Goal: Task Accomplishment & Management: Manage account settings

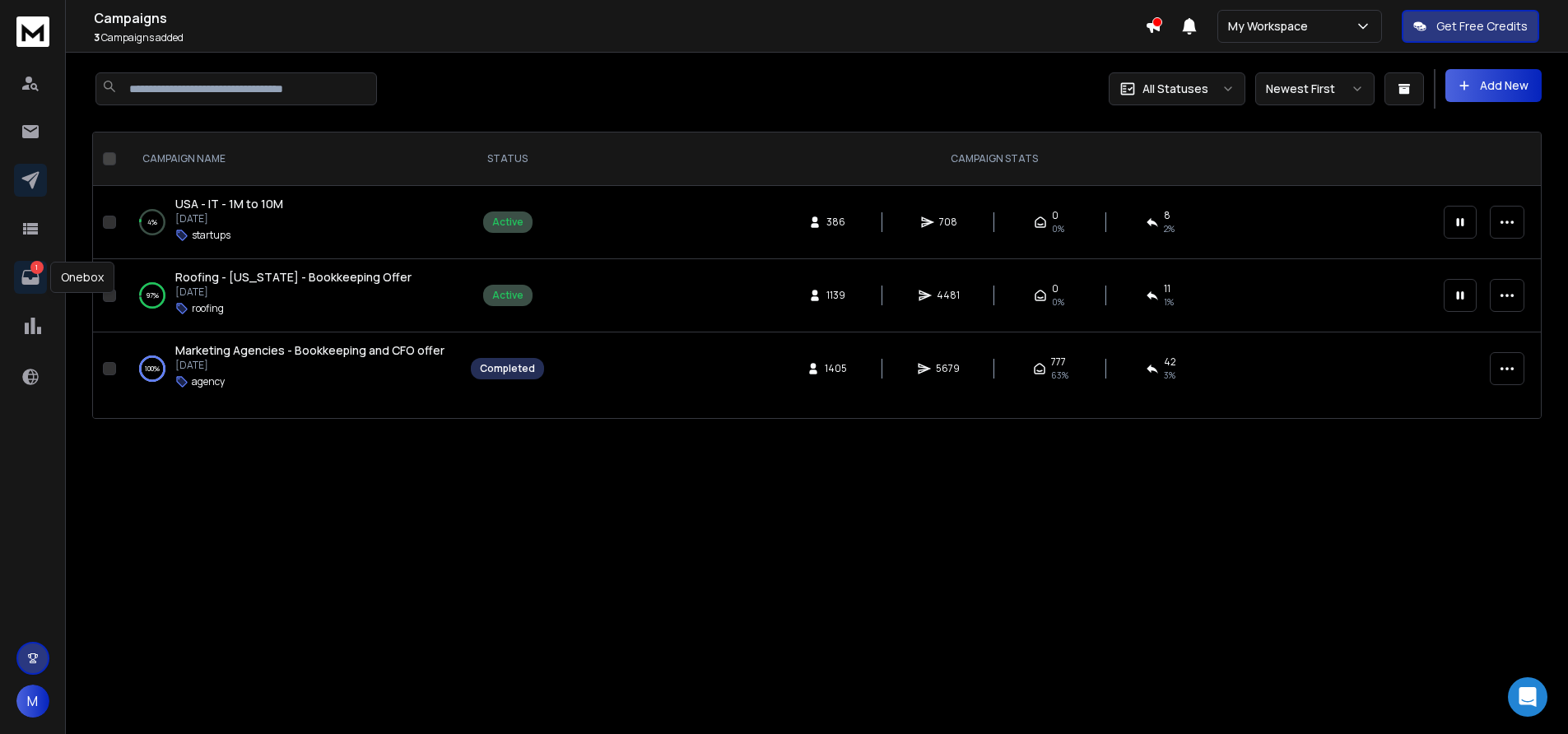
click at [41, 269] on p "1" at bounding box center [38, 268] width 14 height 14
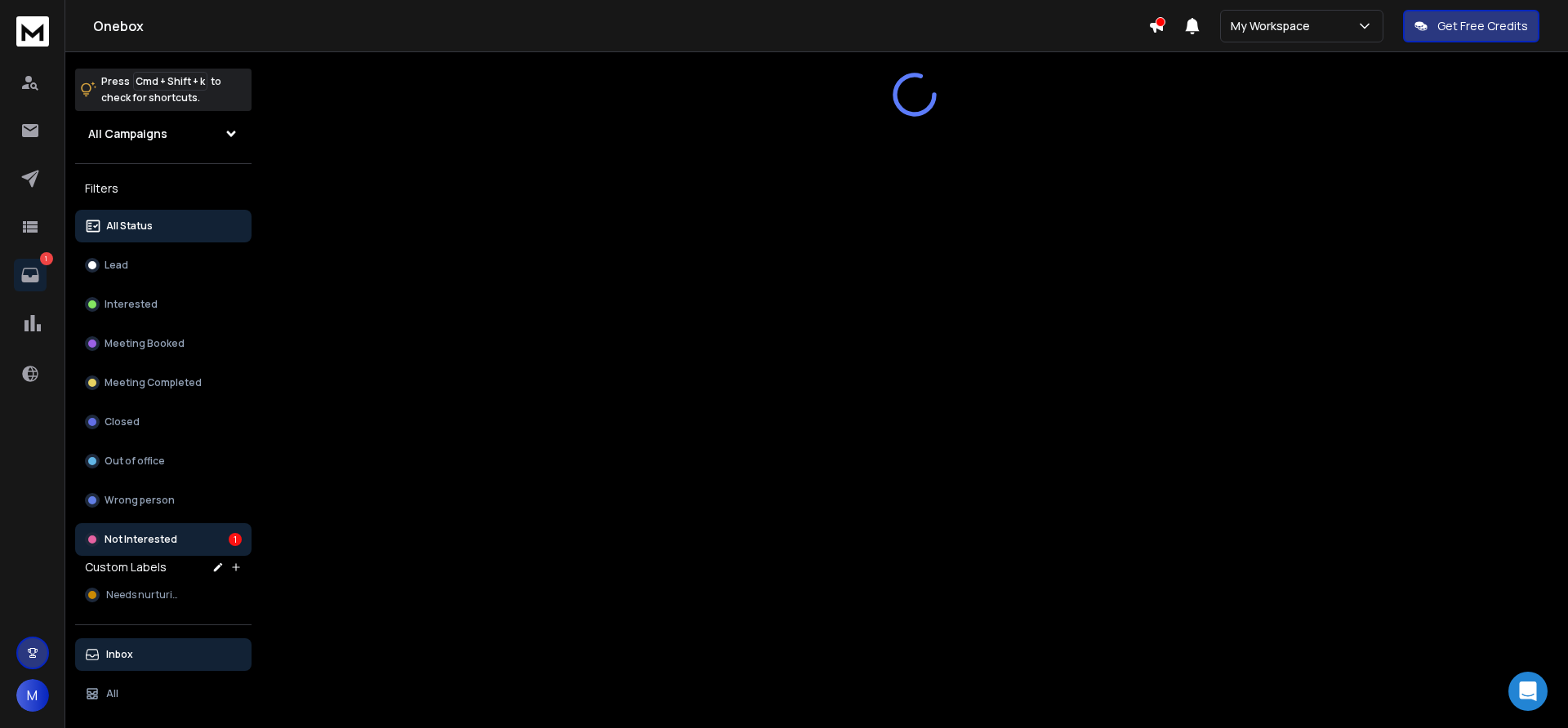
click at [158, 536] on p "Not Interested" at bounding box center [141, 540] width 73 height 13
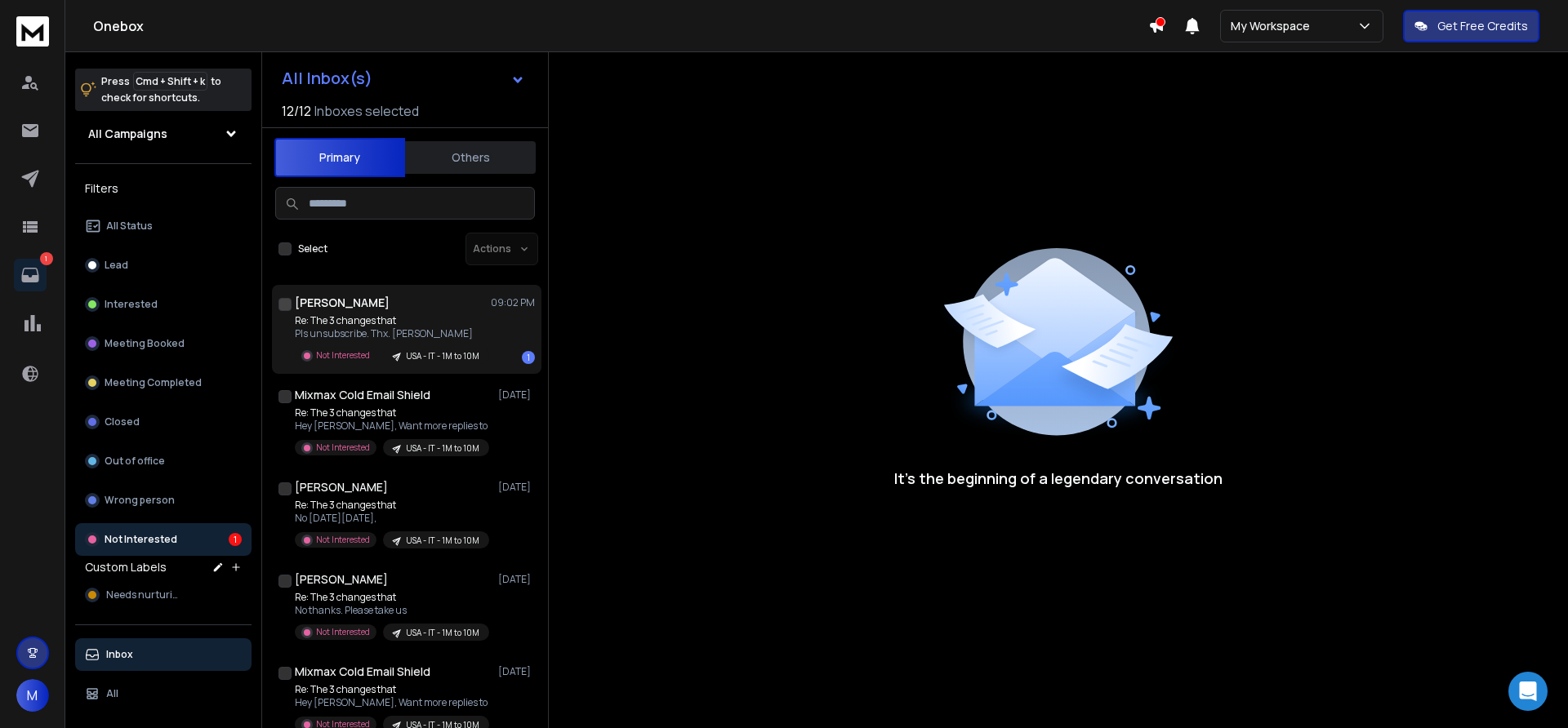
click at [391, 329] on p "Pls unsubscribe. Thx. [PERSON_NAME]" at bounding box center [392, 334] width 194 height 13
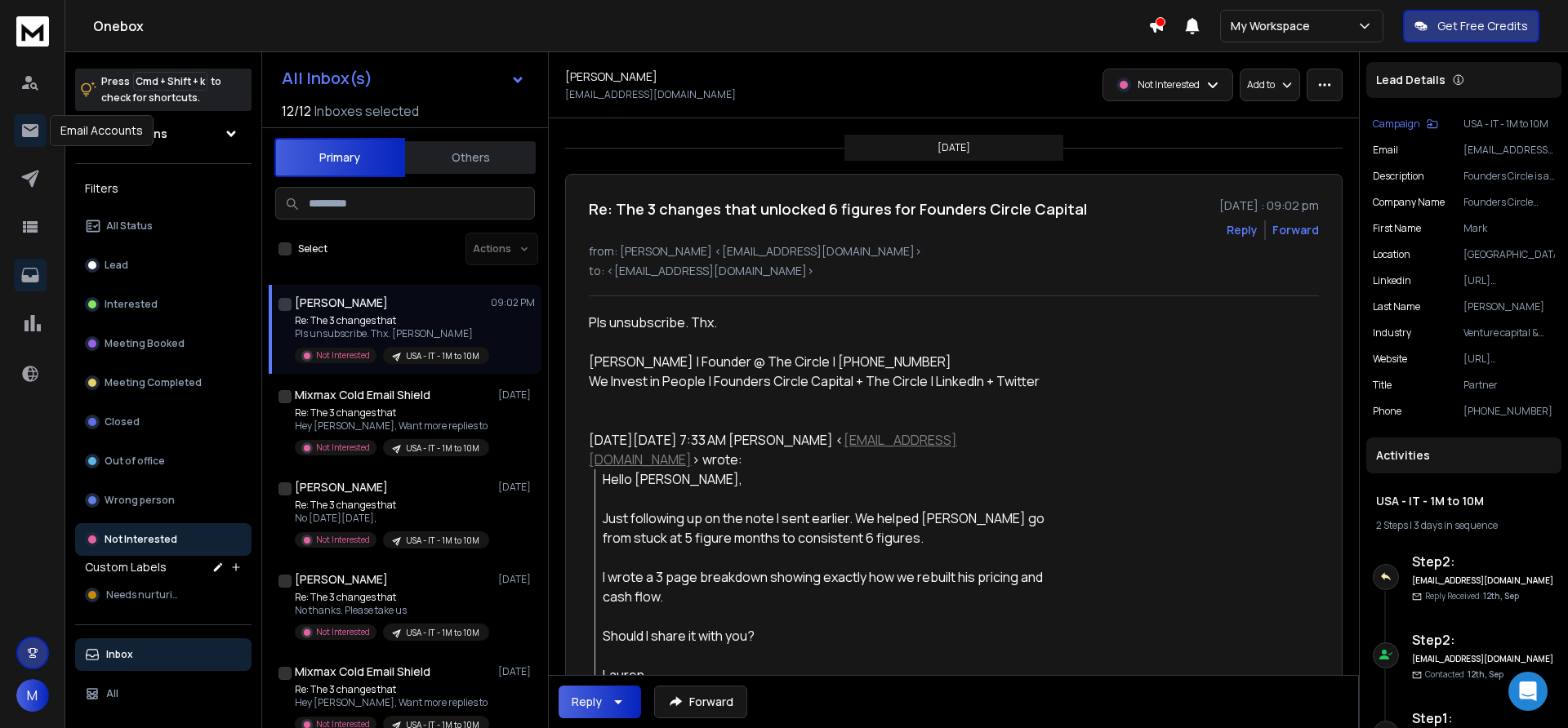
click at [34, 137] on icon at bounding box center [30, 131] width 16 height 13
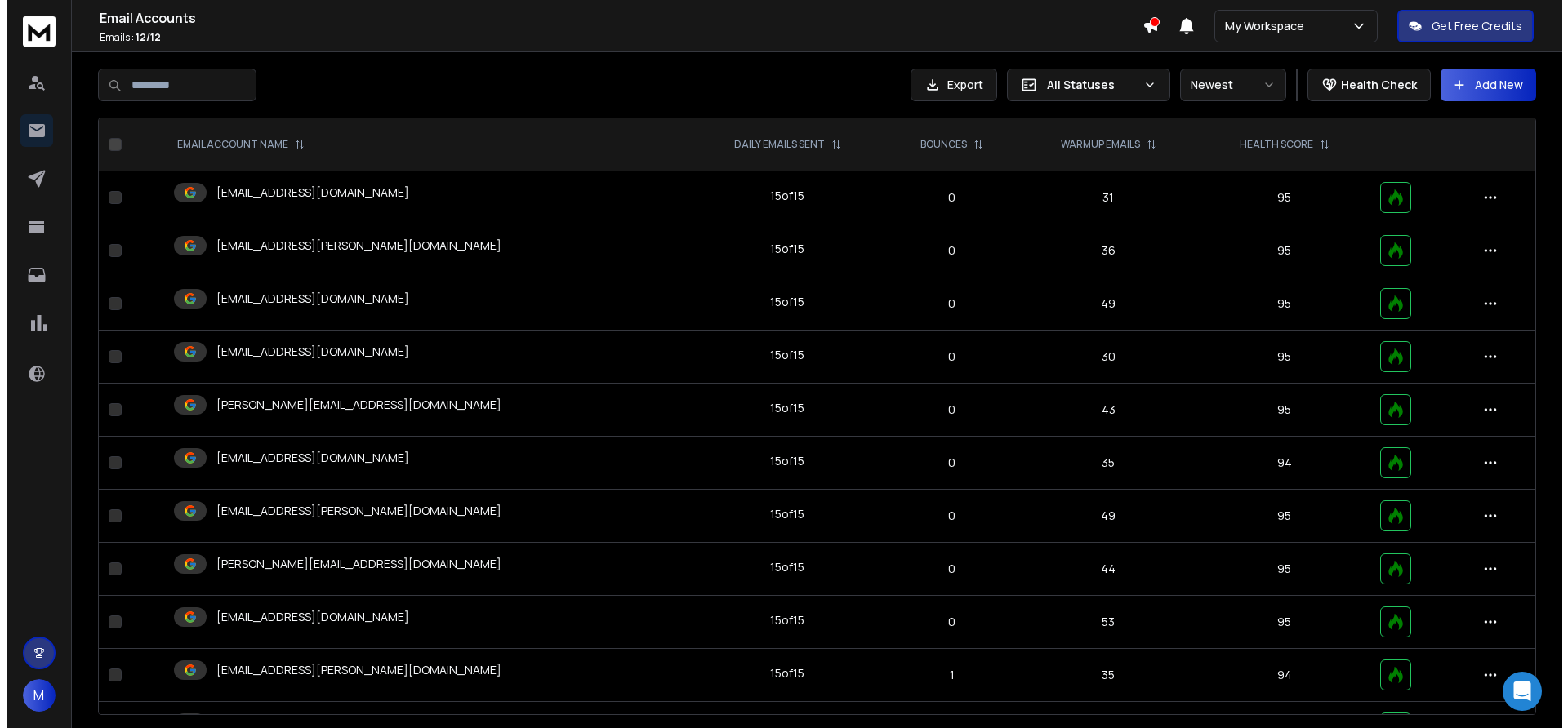
scroll to position [106, 0]
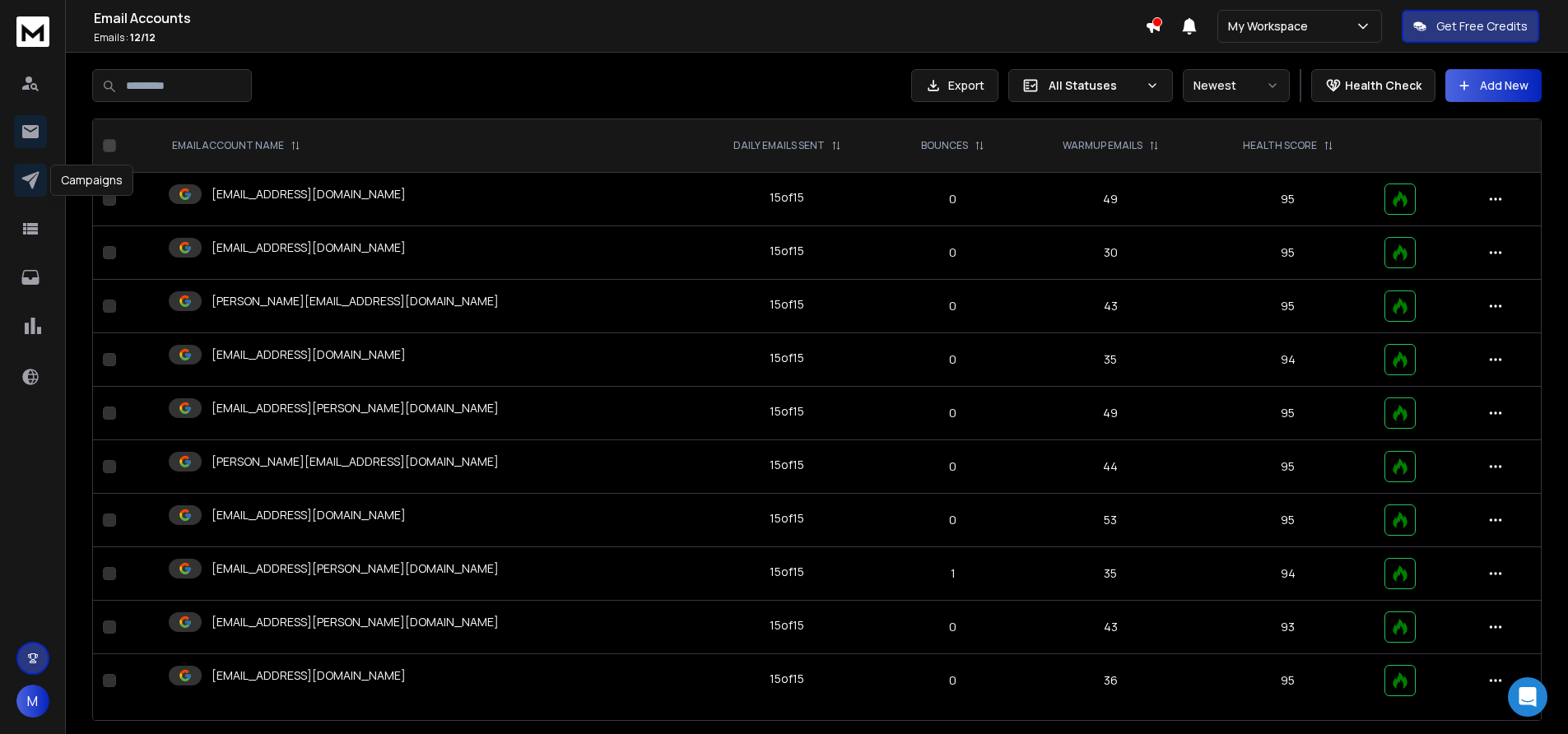
click at [36, 176] on icon at bounding box center [30, 179] width 17 height 17
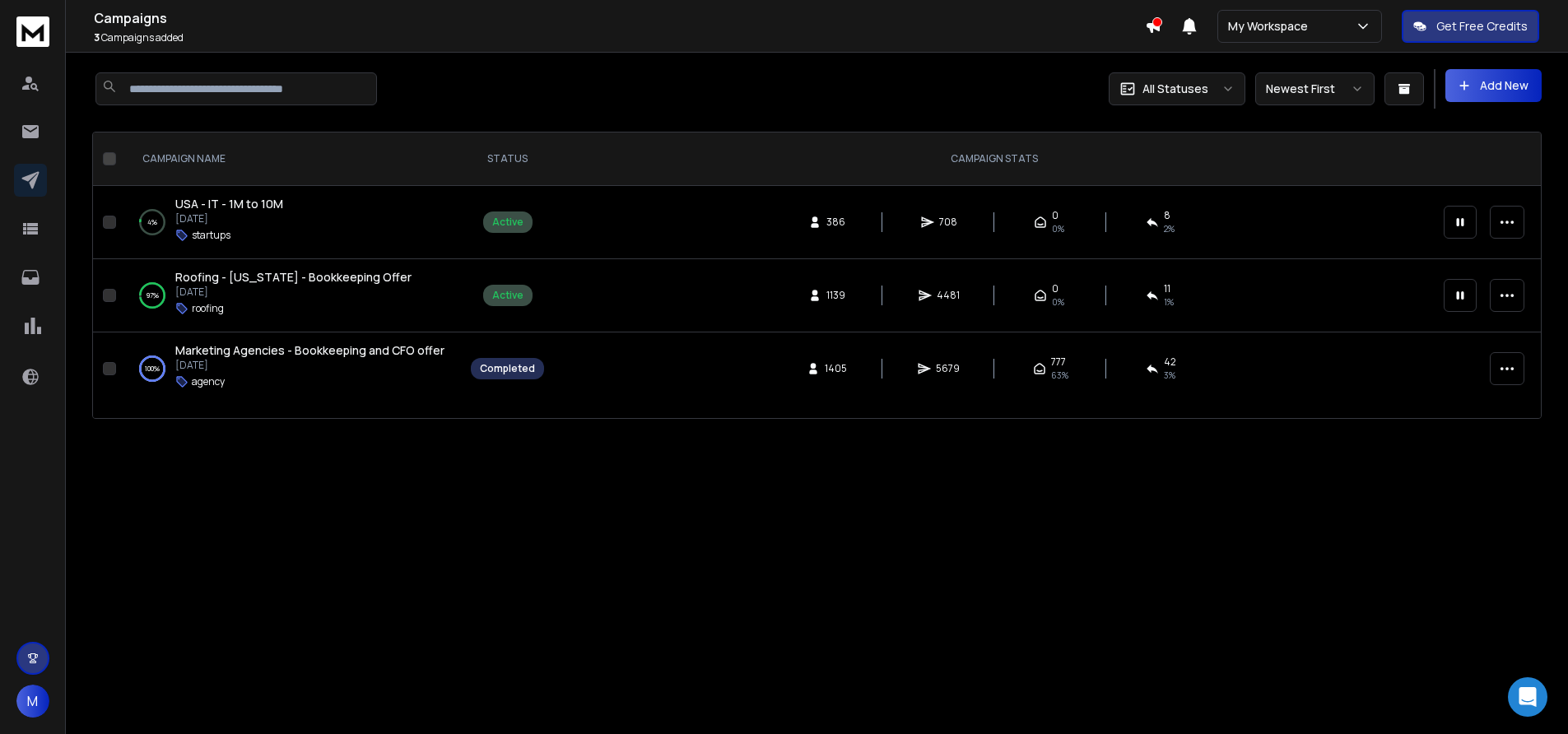
click at [233, 206] on span "USA - IT - 1M to 10M" at bounding box center [230, 204] width 108 height 15
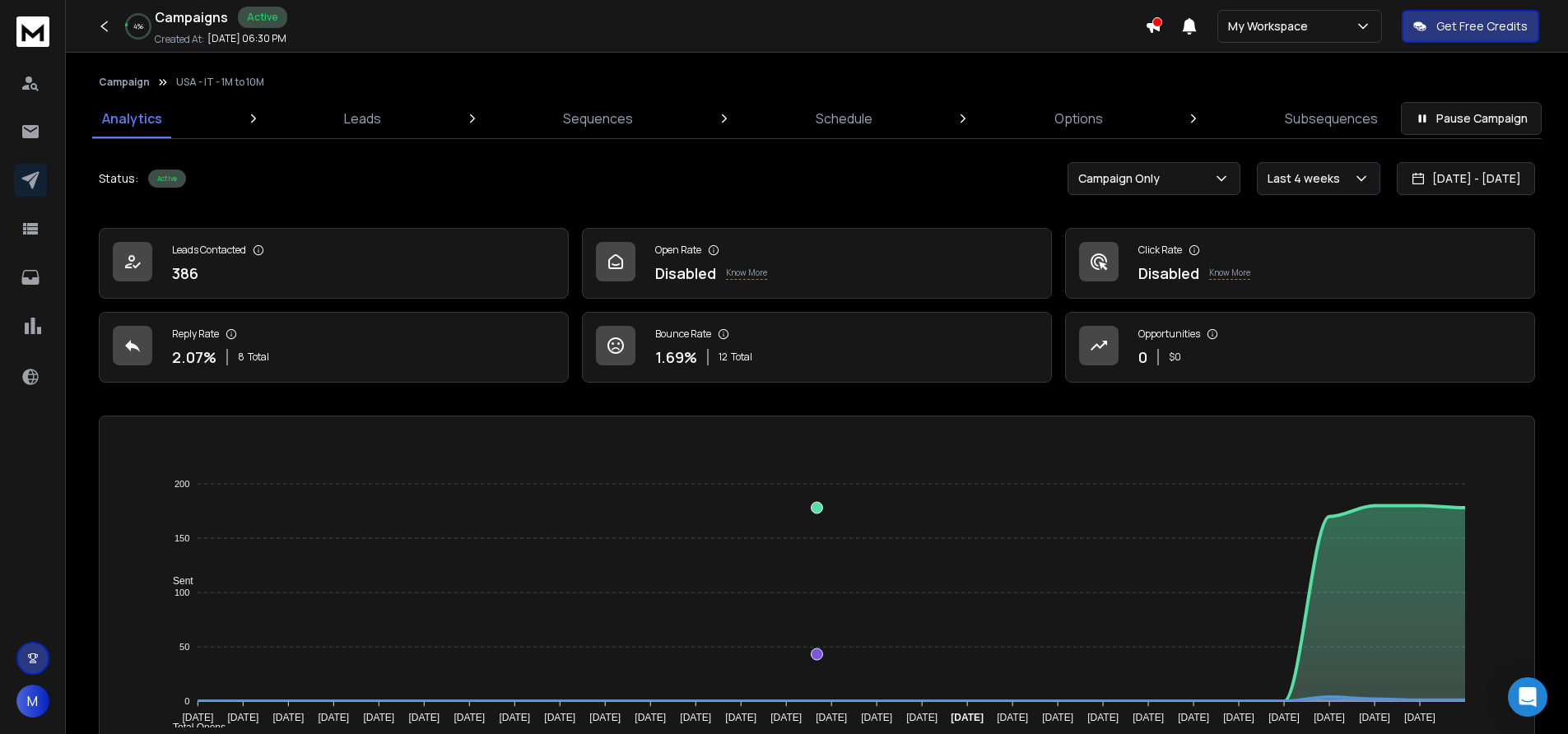
click at [663, 357] on p "1.69 %" at bounding box center [676, 357] width 42 height 23
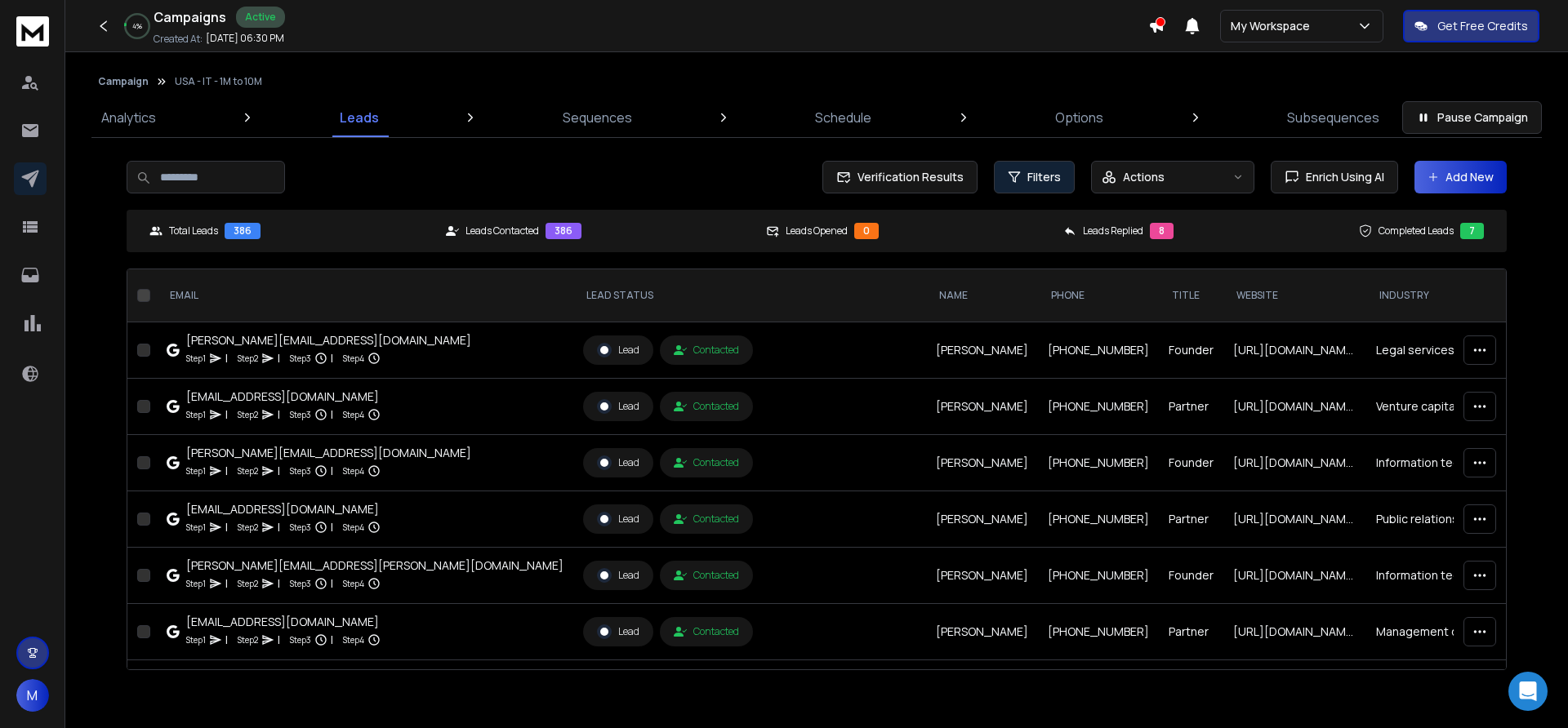
click at [1064, 187] on button "Filters" at bounding box center [1035, 177] width 80 height 33
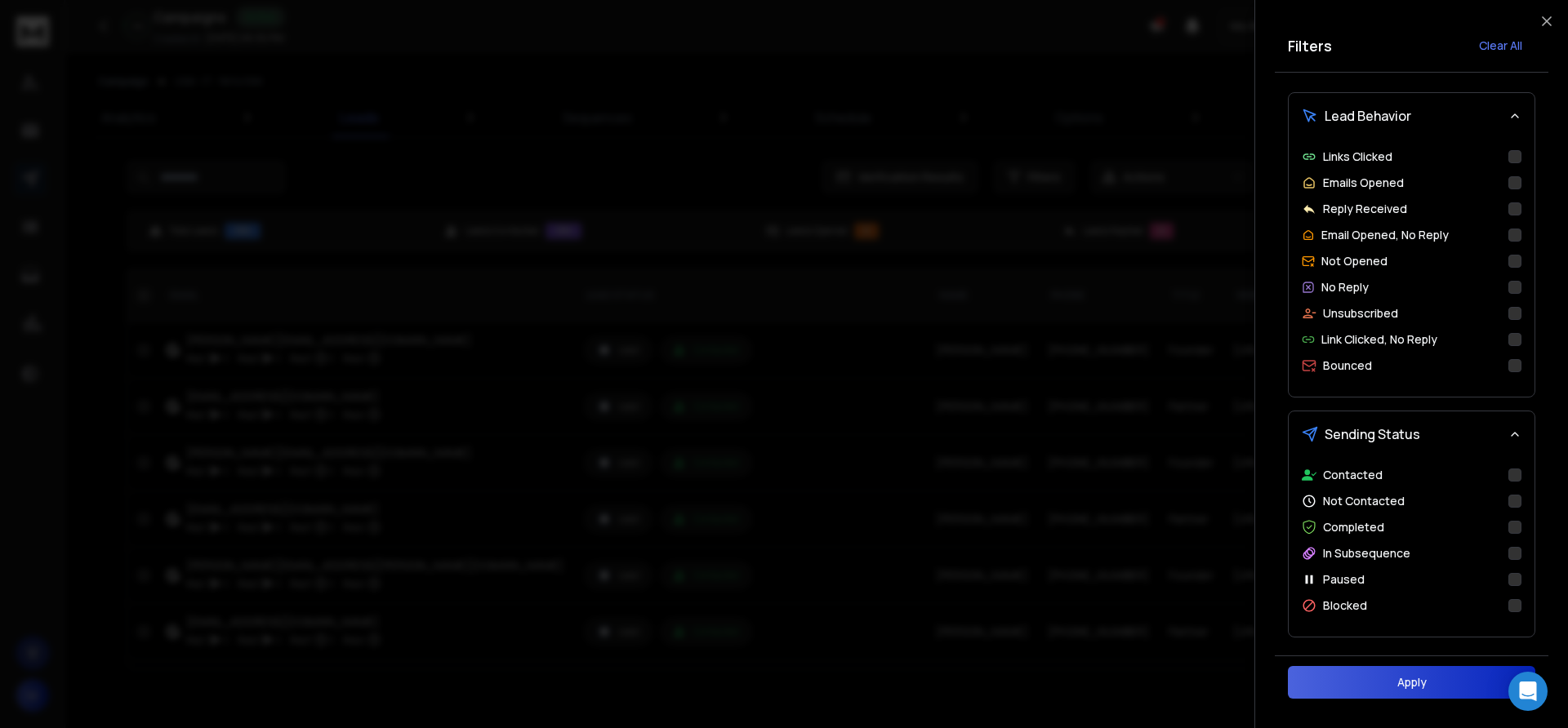
click at [1509, 367] on button "Bounced" at bounding box center [1515, 365] width 13 height 13
click at [1305, 685] on button "Apply" at bounding box center [1412, 682] width 248 height 33
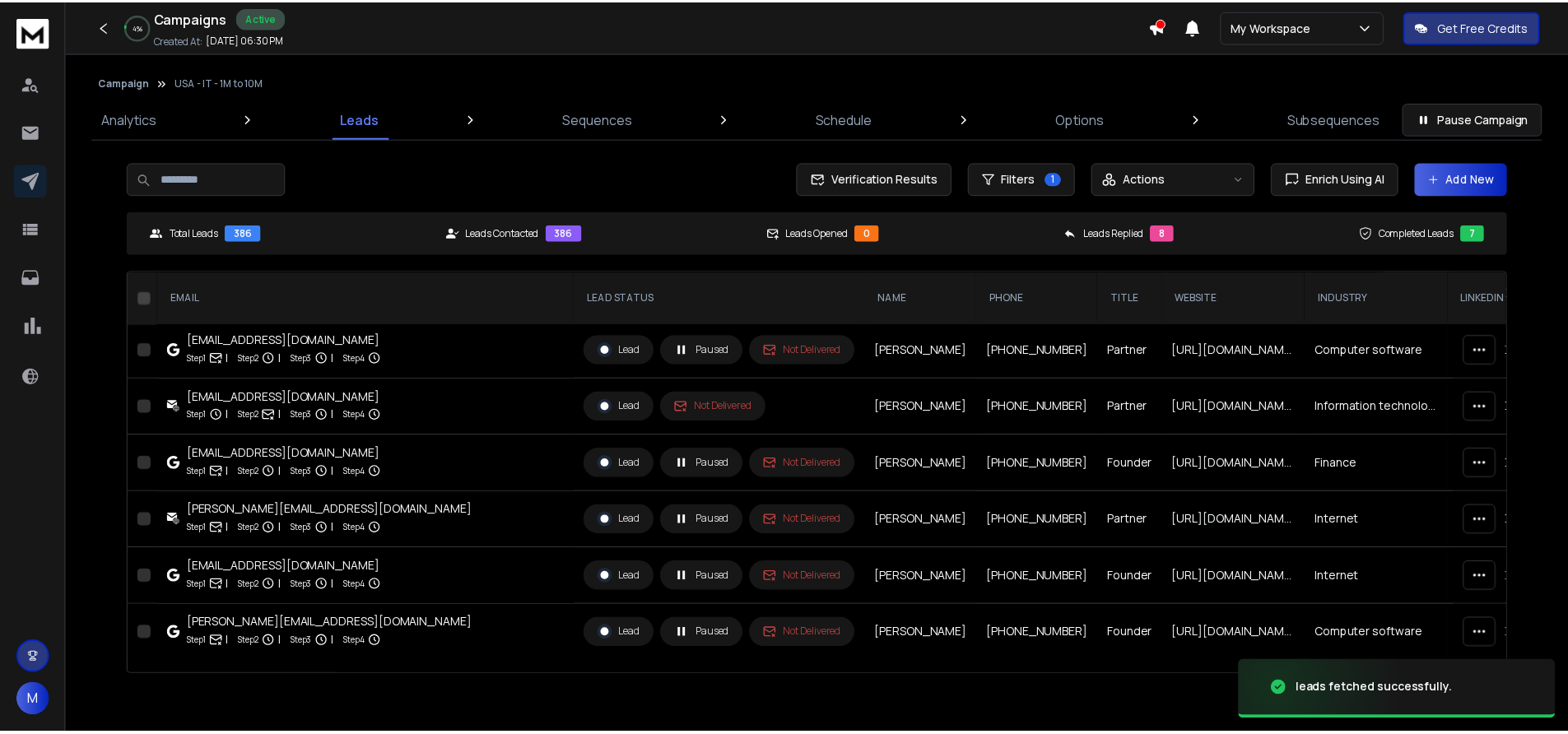
scroll to position [591, 0]
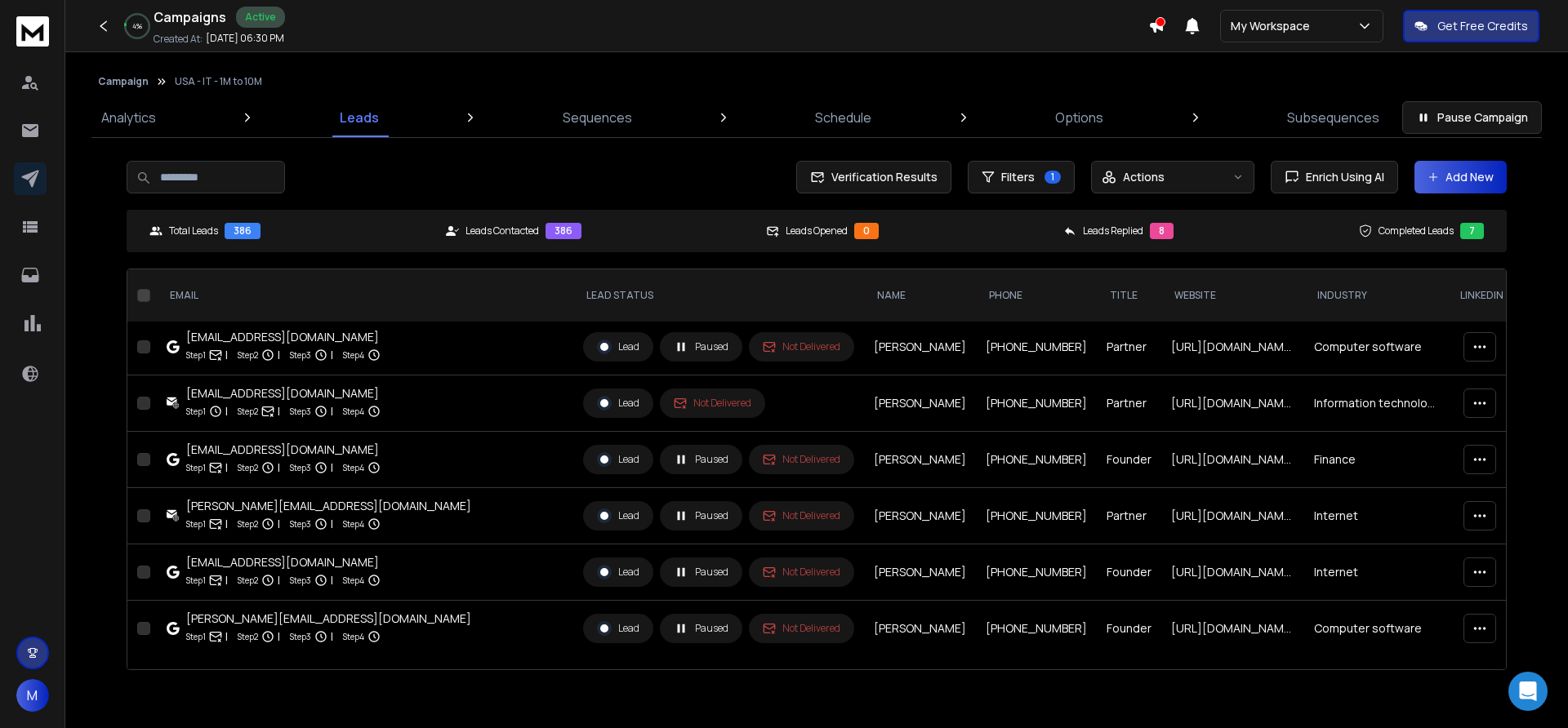
click at [1473, 396] on icon "button" at bounding box center [1480, 403] width 14 height 14
click at [1422, 414] on p "Pause Lead" at bounding box center [1443, 415] width 63 height 16
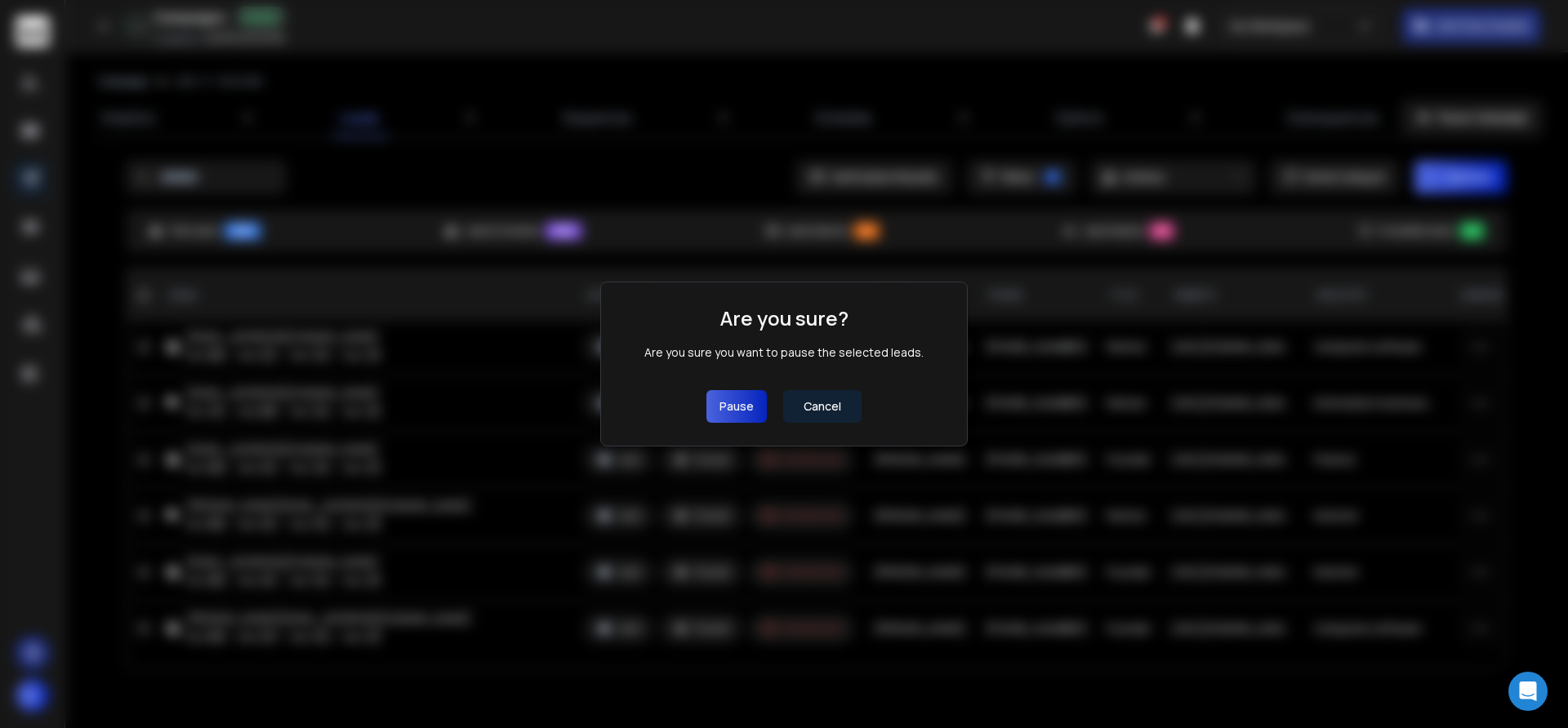
click at [751, 397] on button "Pause" at bounding box center [736, 407] width 60 height 33
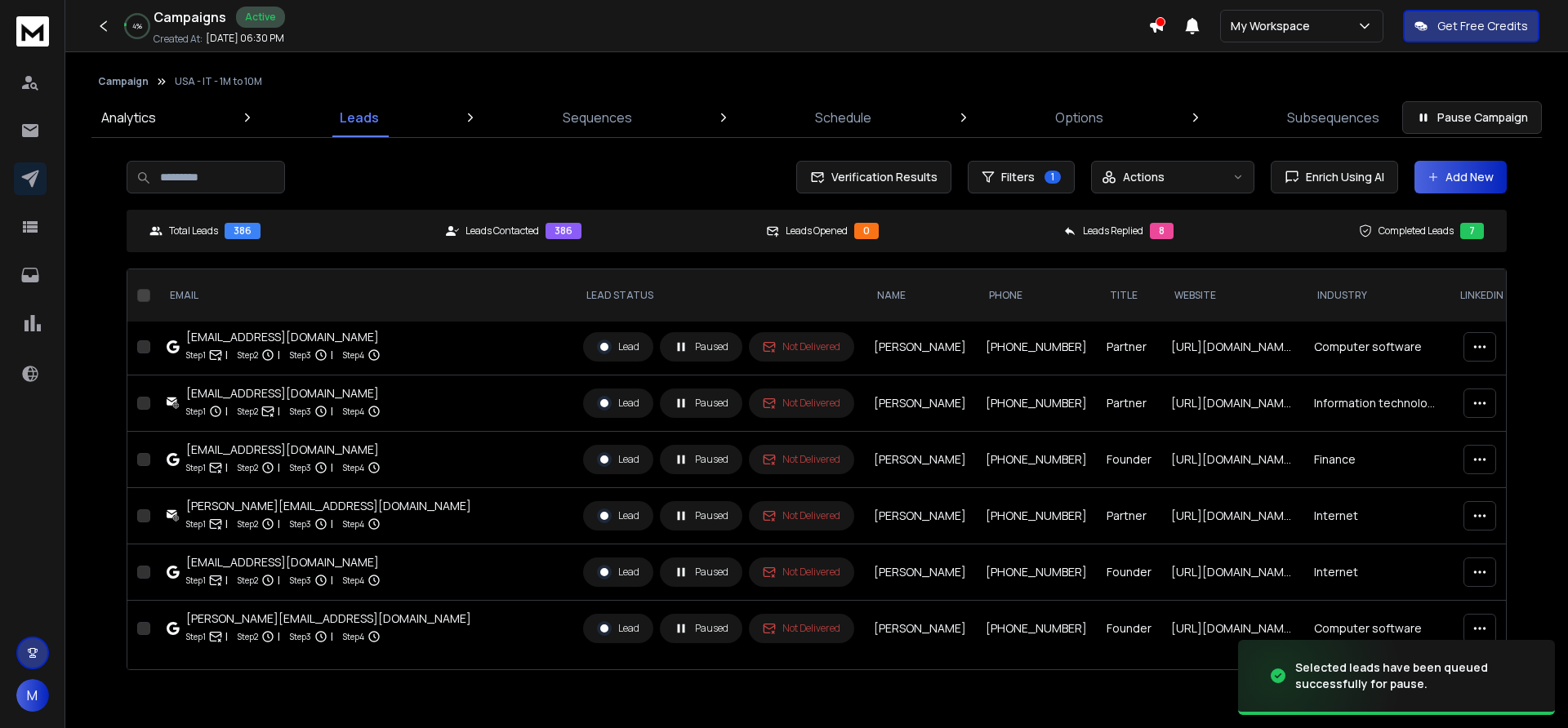
click at [142, 119] on p "Analytics" at bounding box center [128, 118] width 55 height 19
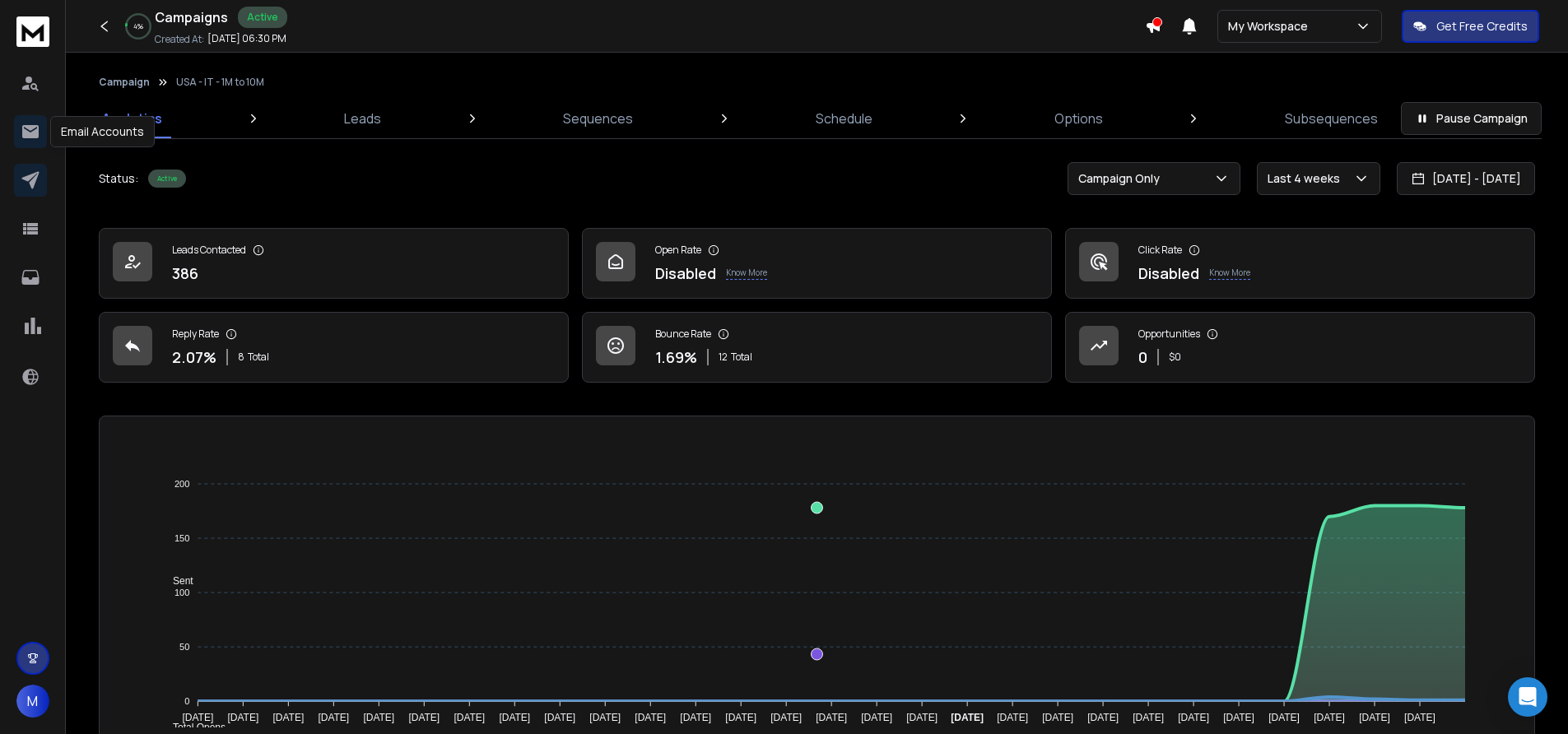
click at [28, 123] on icon at bounding box center [30, 131] width 19 height 19
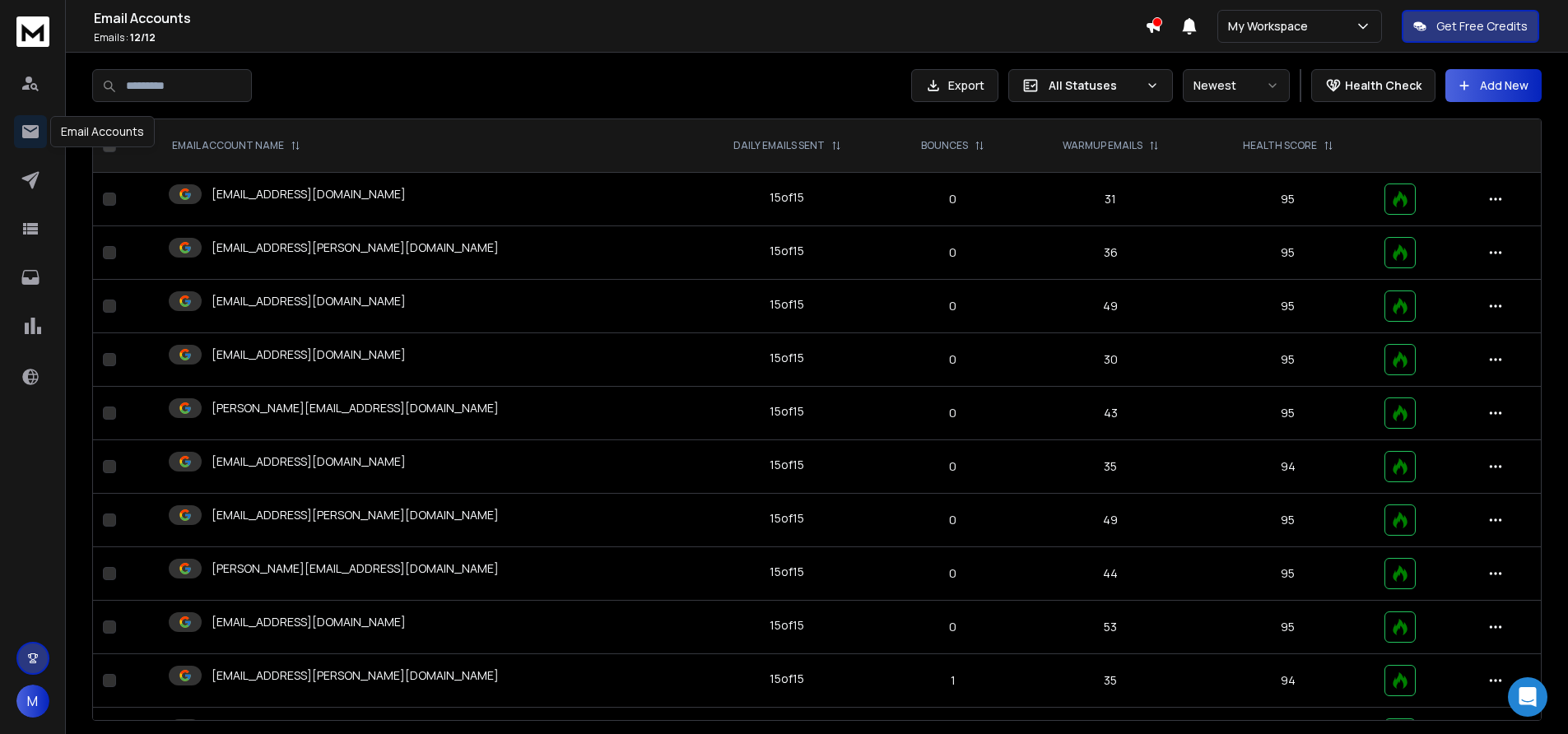
click at [616, 73] on div at bounding box center [497, 86] width 809 height 33
